Goal: Communication & Community: Answer question/provide support

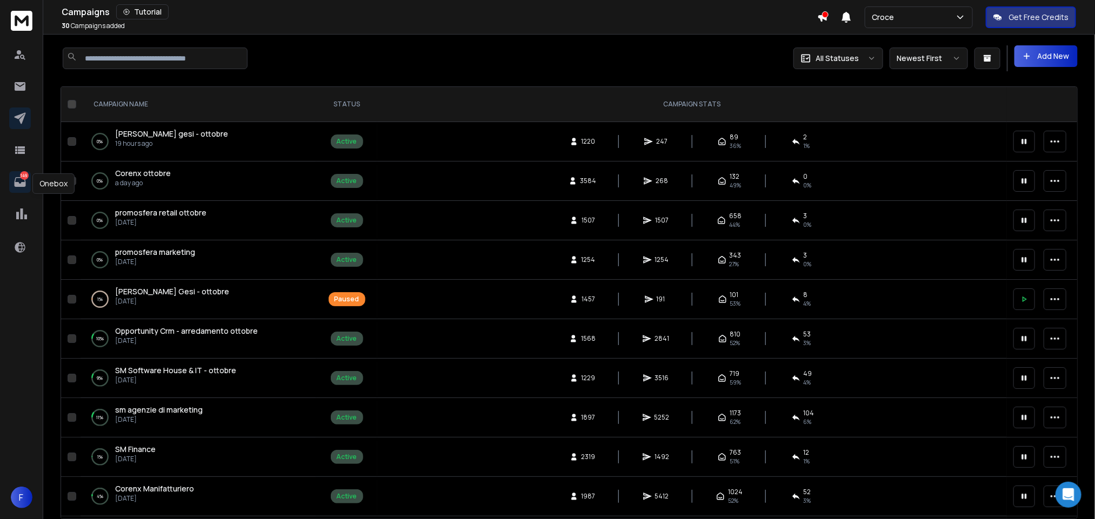
click at [22, 177] on p "149" at bounding box center [24, 175] width 9 height 9
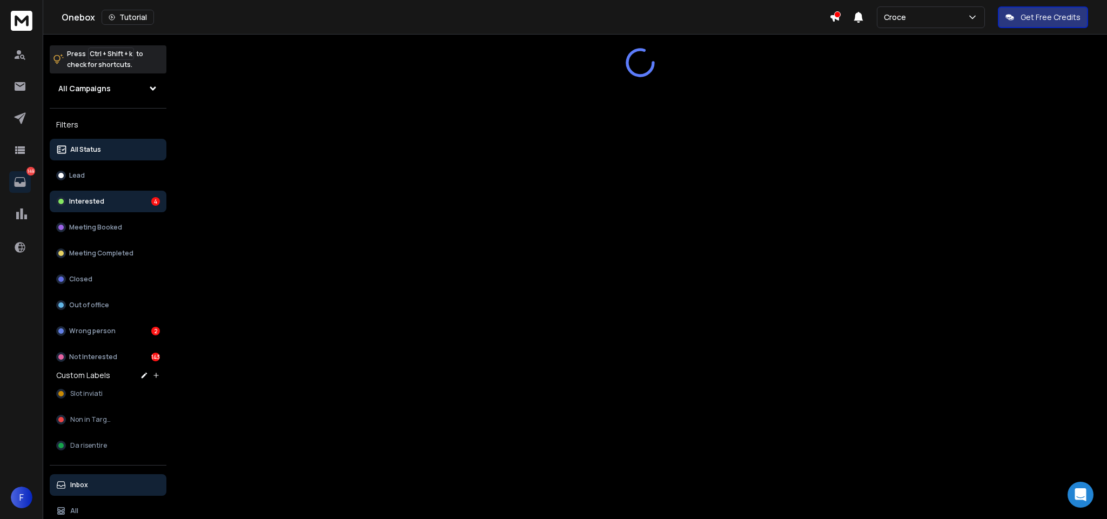
click at [142, 200] on button "Interested 4" at bounding box center [108, 202] width 117 height 22
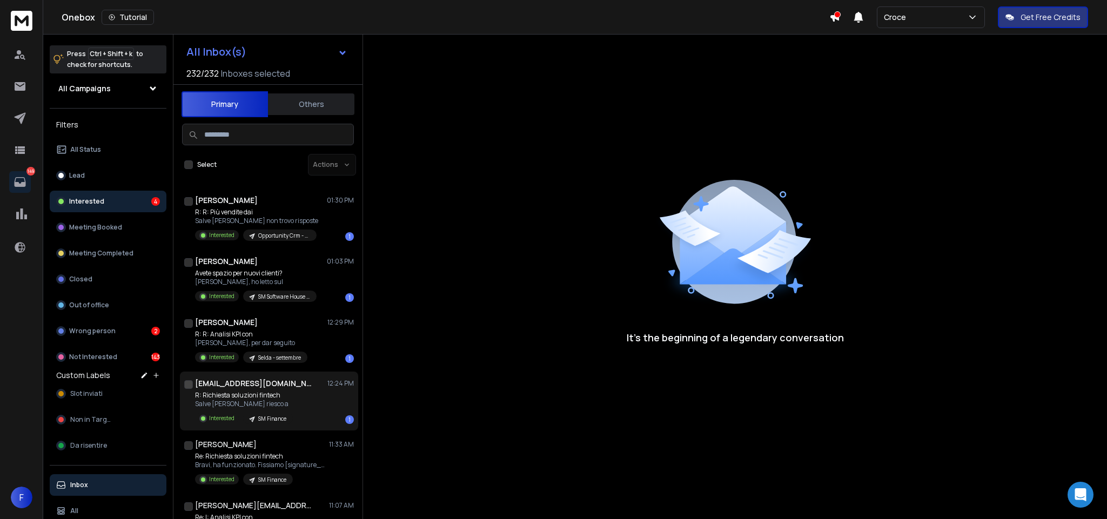
click at [345, 420] on div "1" at bounding box center [349, 420] width 9 height 9
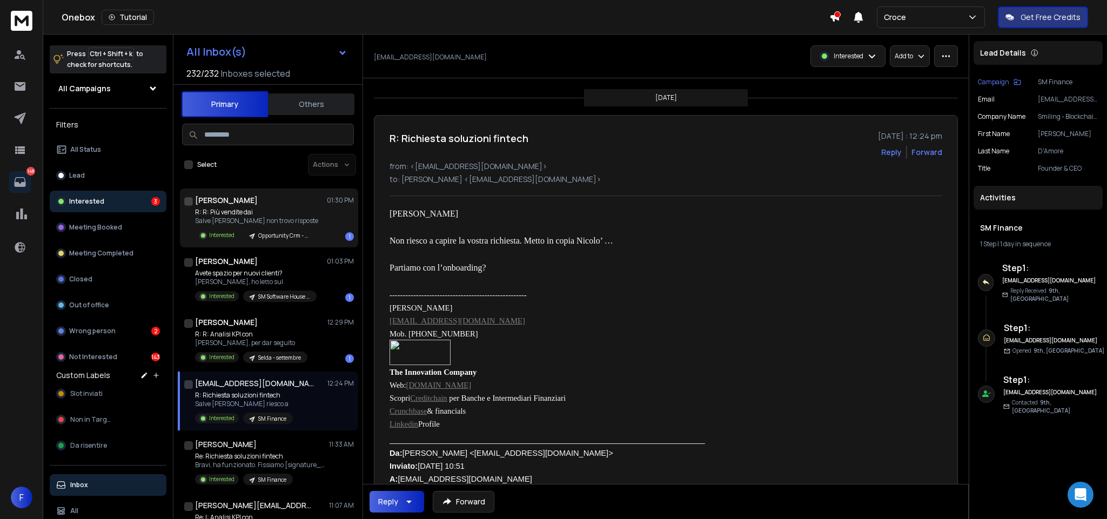
click at [319, 233] on div "R: R: Più vendite dai Salve [PERSON_NAME] non trovo risposte Interested Opportu…" at bounding box center [274, 224] width 159 height 33
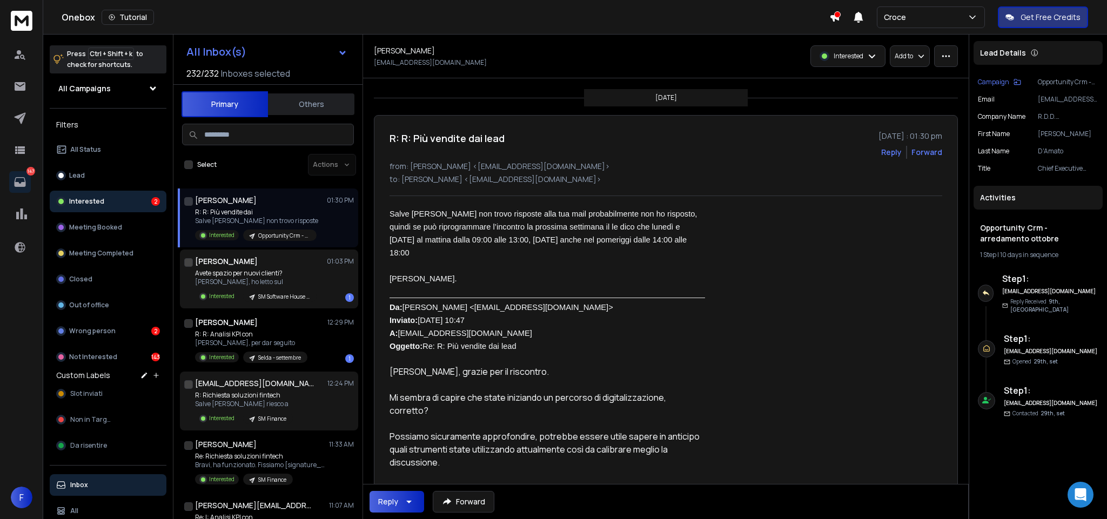
click at [324, 275] on div "Avete spazio per nuovi clienti? [PERSON_NAME], ho letto sul Interested SM Softw…" at bounding box center [274, 285] width 159 height 33
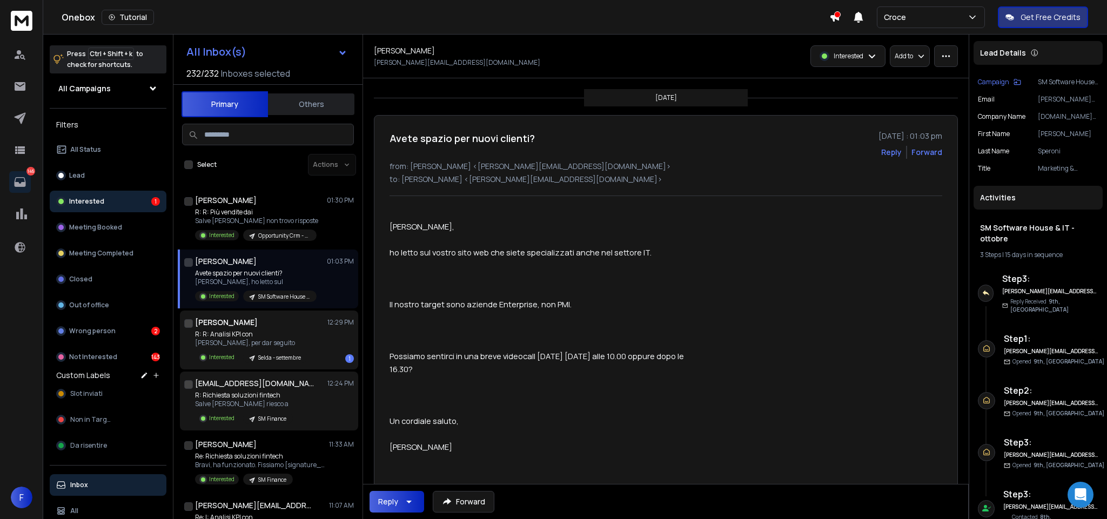
click at [312, 343] on div "R: R: Analisi KPI con [PERSON_NAME], per dar seguito Interested Selda - [DATE]" at bounding box center [274, 346] width 159 height 33
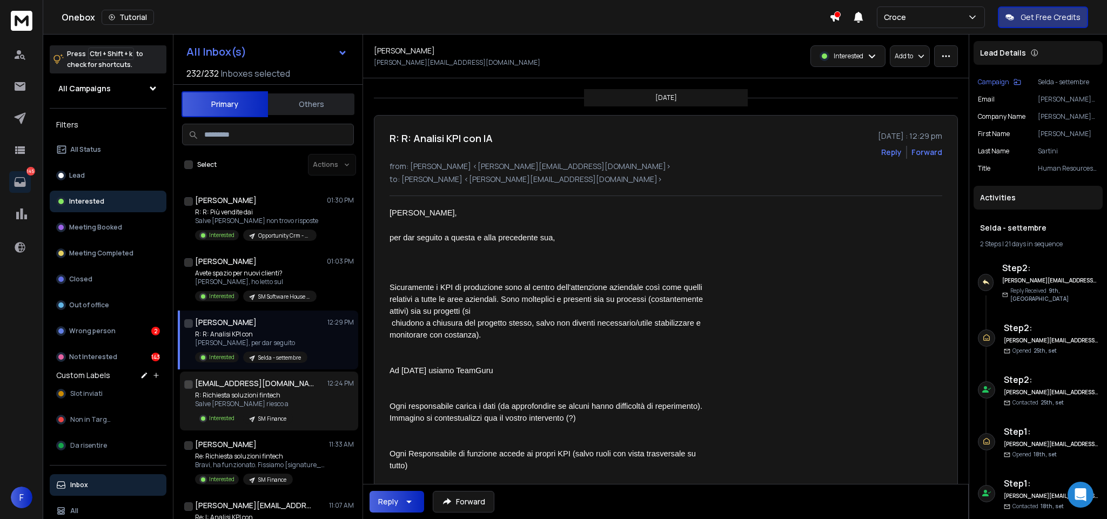
click at [459, 336] on div "Sicuramente i KPI di produzione sono al centro dell'attenzione aziendale così c…" at bounding box center [548, 311] width 316 height 59
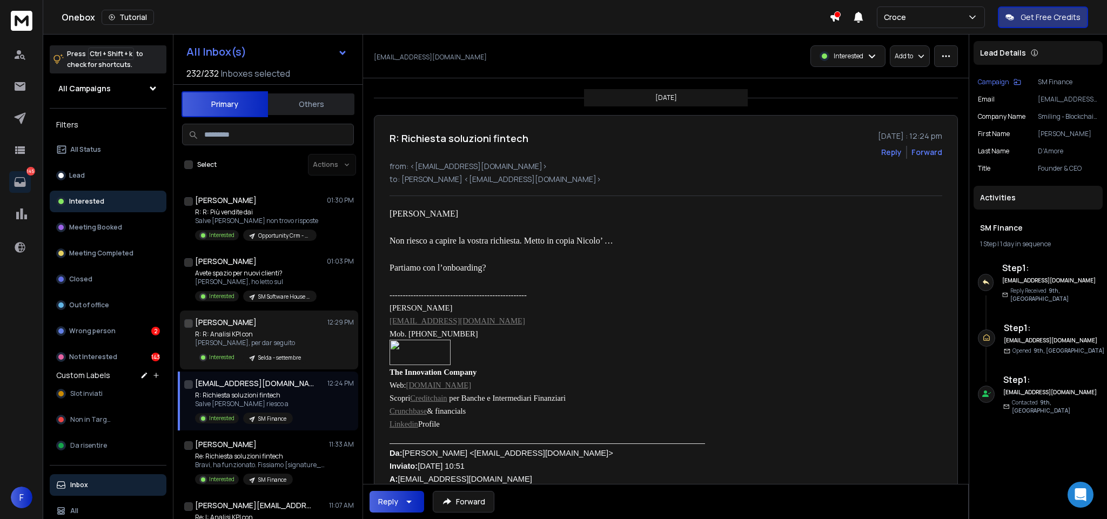
click at [324, 337] on div "R: R: Analisi KPI con [PERSON_NAME], per dar seguito Interested Selda - settemb…" at bounding box center [274, 346] width 159 height 33
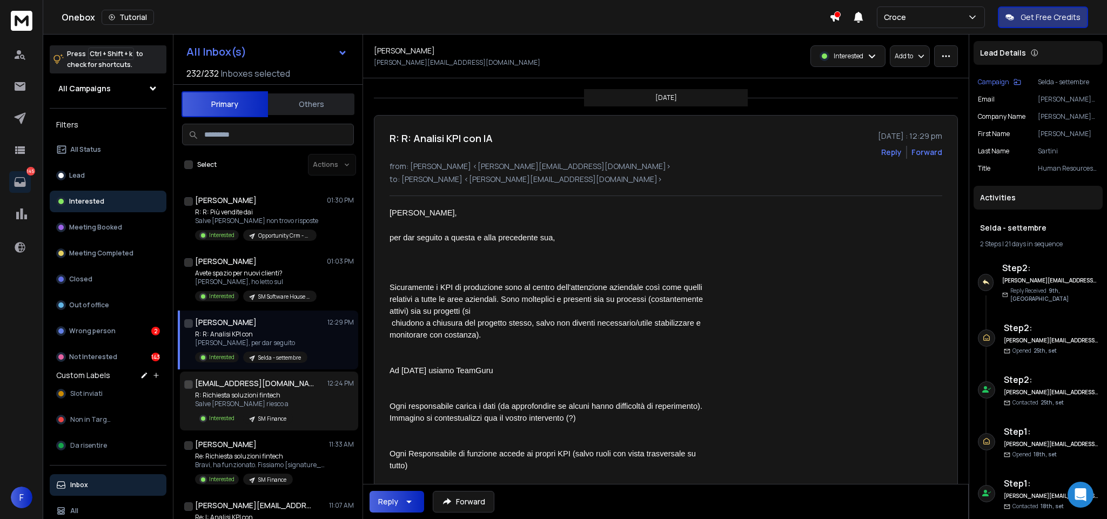
click at [495, 311] on div "Sicuramente i KPI di produzione sono al centro dell'attenzione aziendale così c…" at bounding box center [548, 311] width 316 height 59
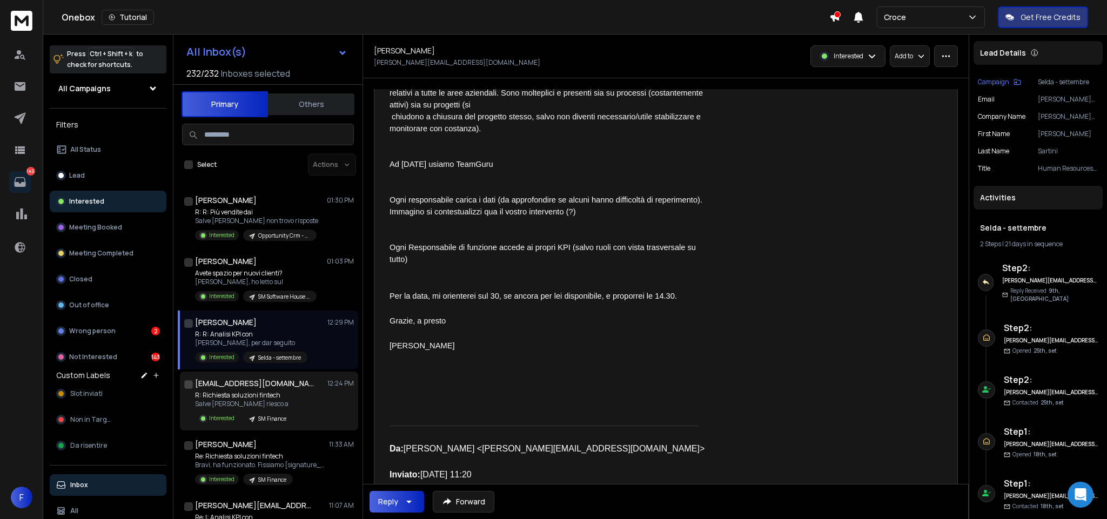
scroll to position [215, 0]
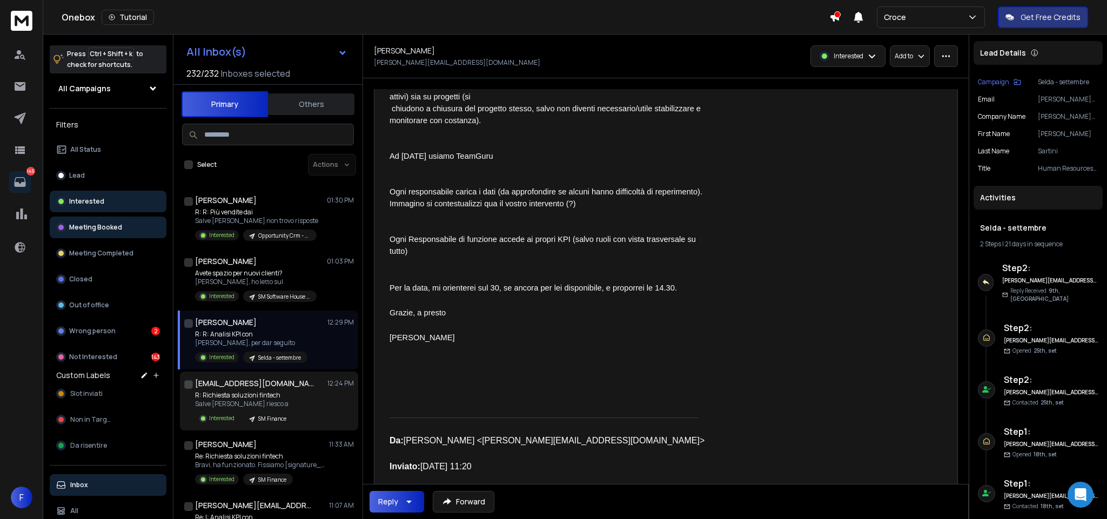
click at [114, 225] on p "Meeting Booked" at bounding box center [95, 227] width 53 height 9
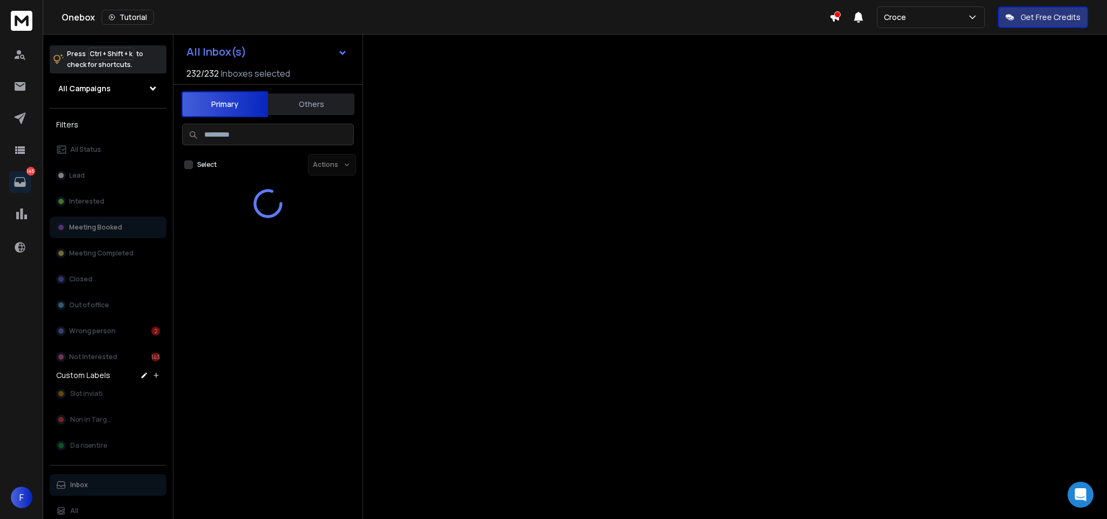
scroll to position [0, 0]
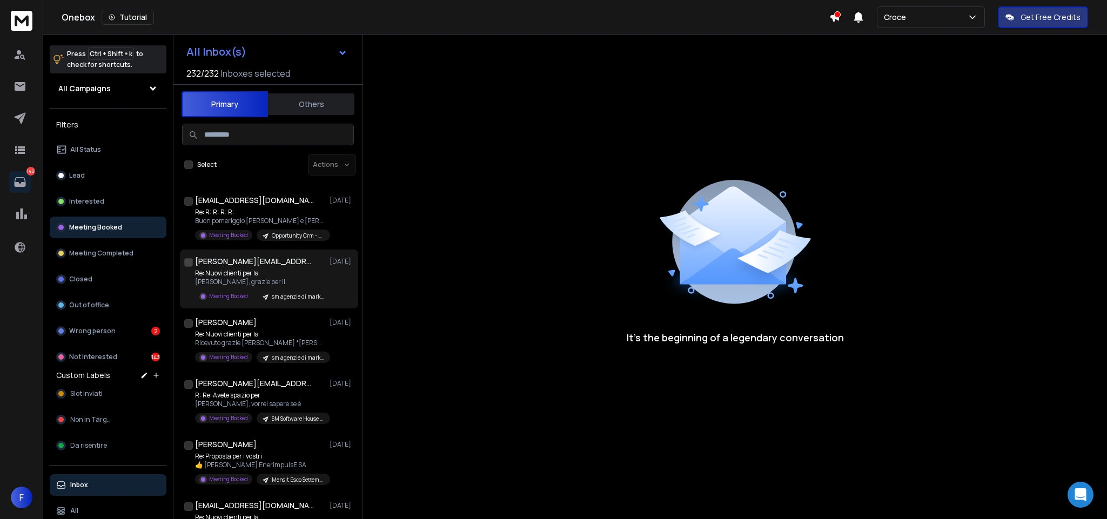
click at [295, 293] on p "sm agenzie di marketing" at bounding box center [298, 297] width 52 height 8
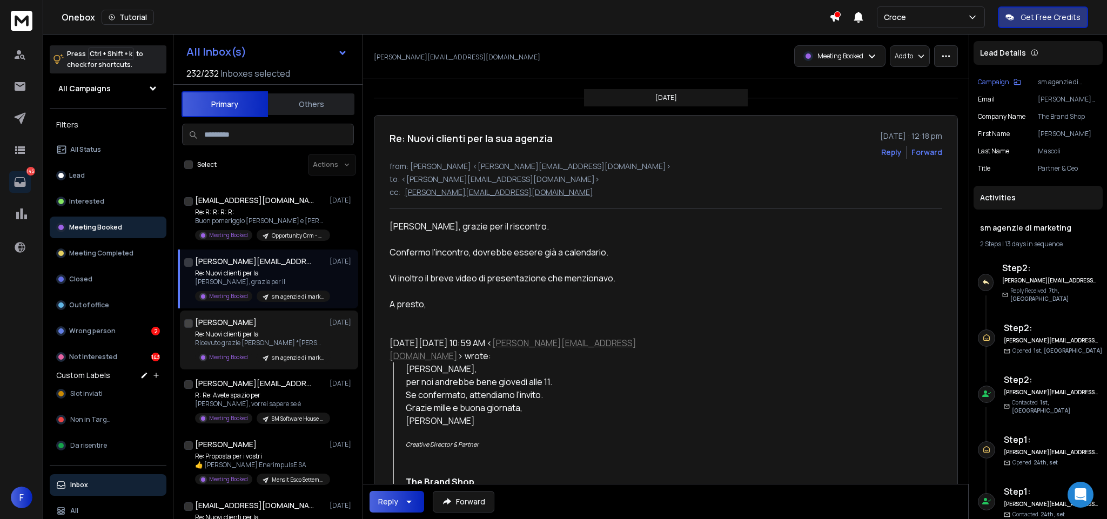
click at [297, 331] on p "Re: Nuovi clienti per la" at bounding box center [260, 334] width 130 height 9
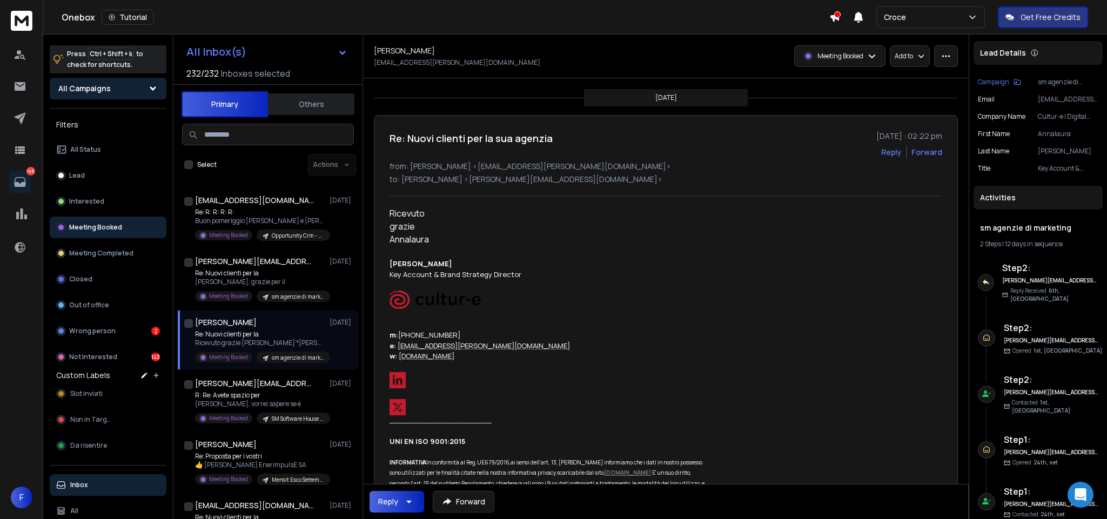
click at [101, 90] on h1 "All Campaigns" at bounding box center [84, 88] width 52 height 11
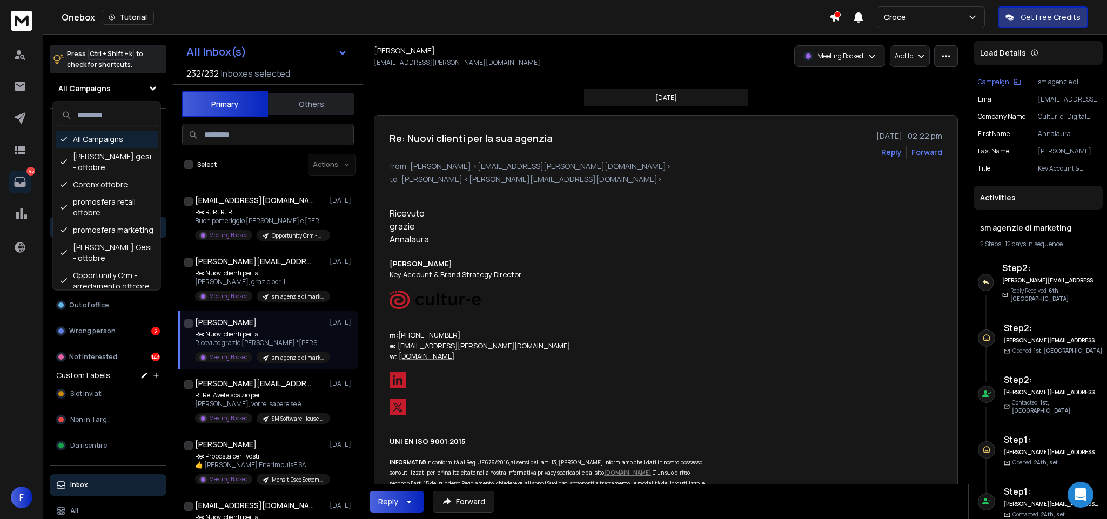
click at [133, 135] on div "All Campaigns" at bounding box center [107, 139] width 103 height 17
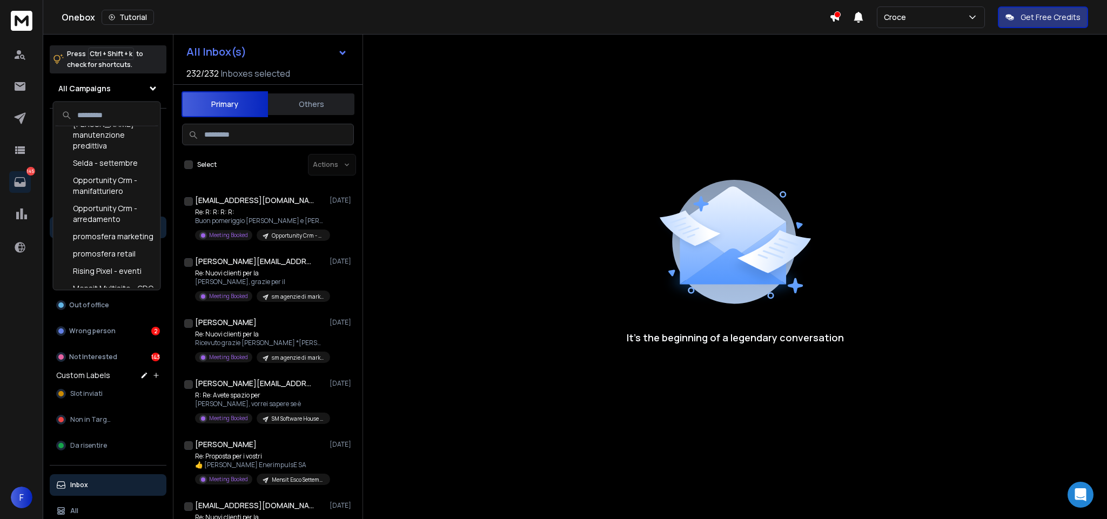
scroll to position [277, 0]
click at [135, 195] on div "Selda - settembre" at bounding box center [107, 190] width 103 height 17
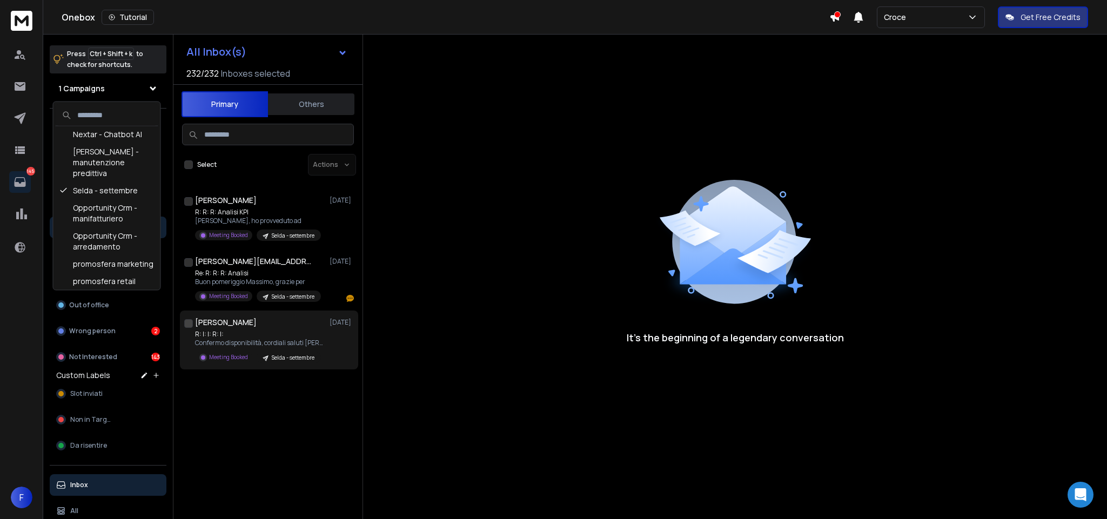
click at [296, 319] on div "[PERSON_NAME] [DATE]" at bounding box center [274, 322] width 159 height 11
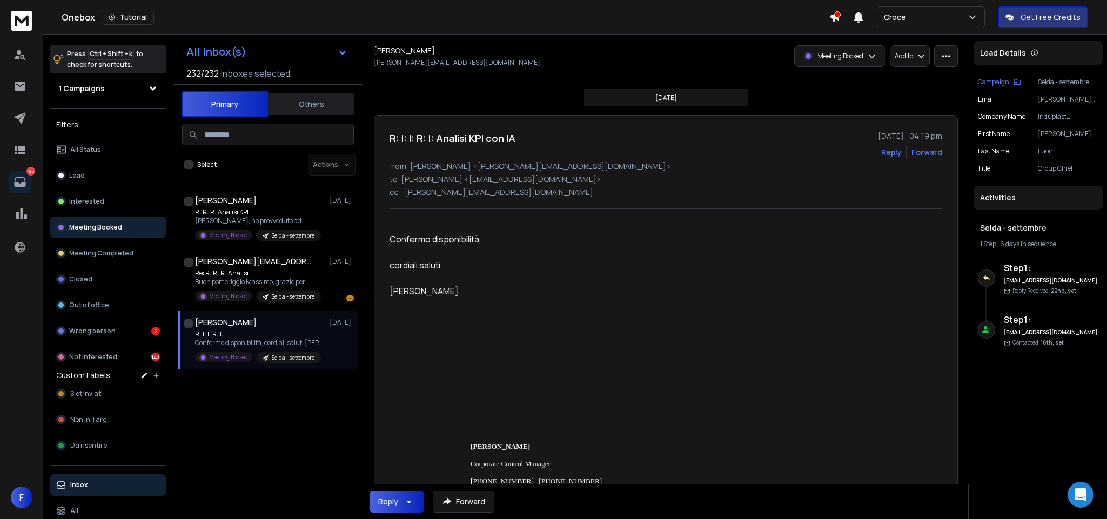
click at [415, 506] on icon "button" at bounding box center [409, 502] width 13 height 13
click at [409, 482] on div "Reply All" at bounding box center [395, 474] width 57 height 22
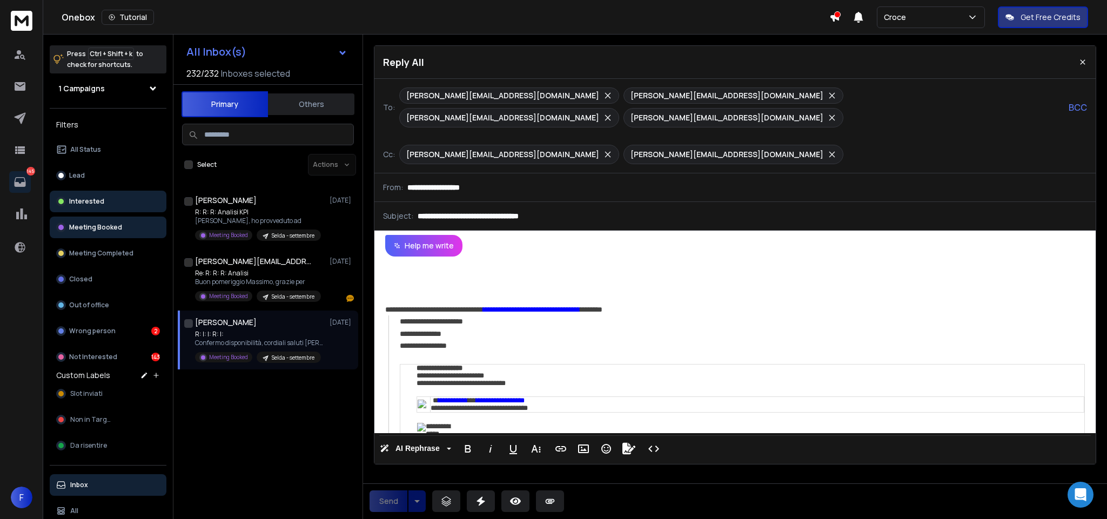
click at [91, 200] on p "Interested" at bounding box center [86, 201] width 35 height 9
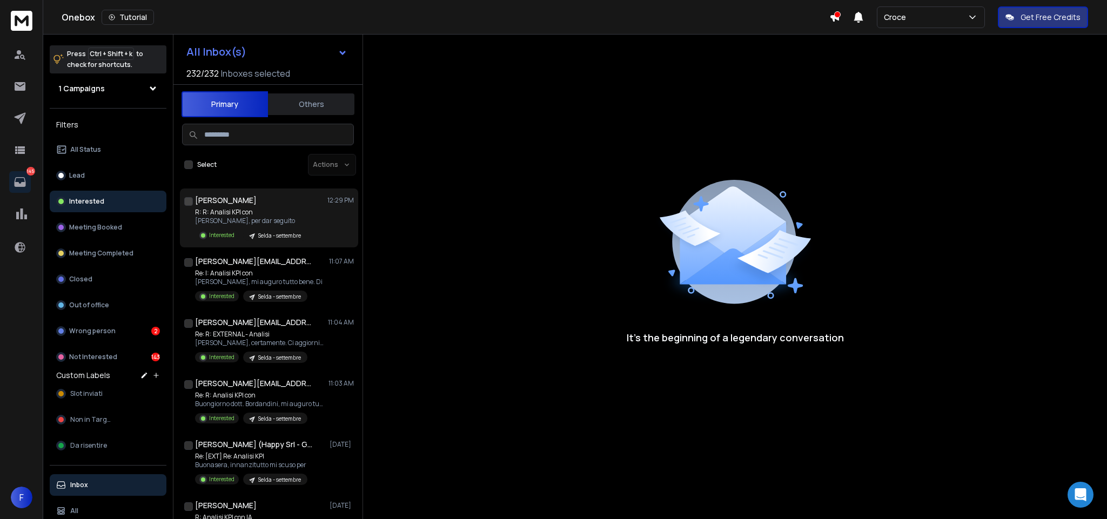
click at [321, 230] on div "R: R: Analisi KPI con [PERSON_NAME], per dar seguito Interested Selda - settemb…" at bounding box center [274, 224] width 159 height 33
